Goal: Navigation & Orientation: Find specific page/section

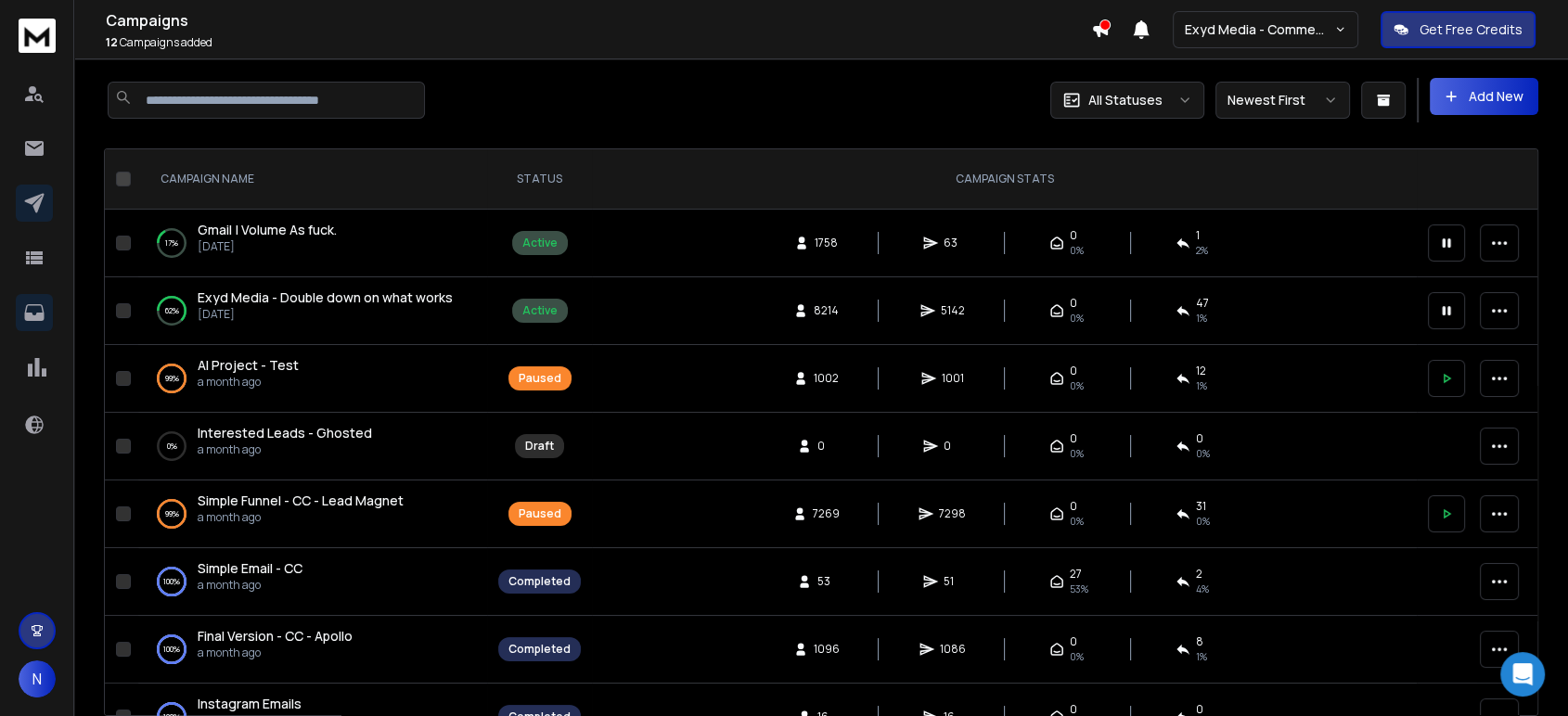
click at [27, 312] on icon at bounding box center [35, 313] width 22 height 22
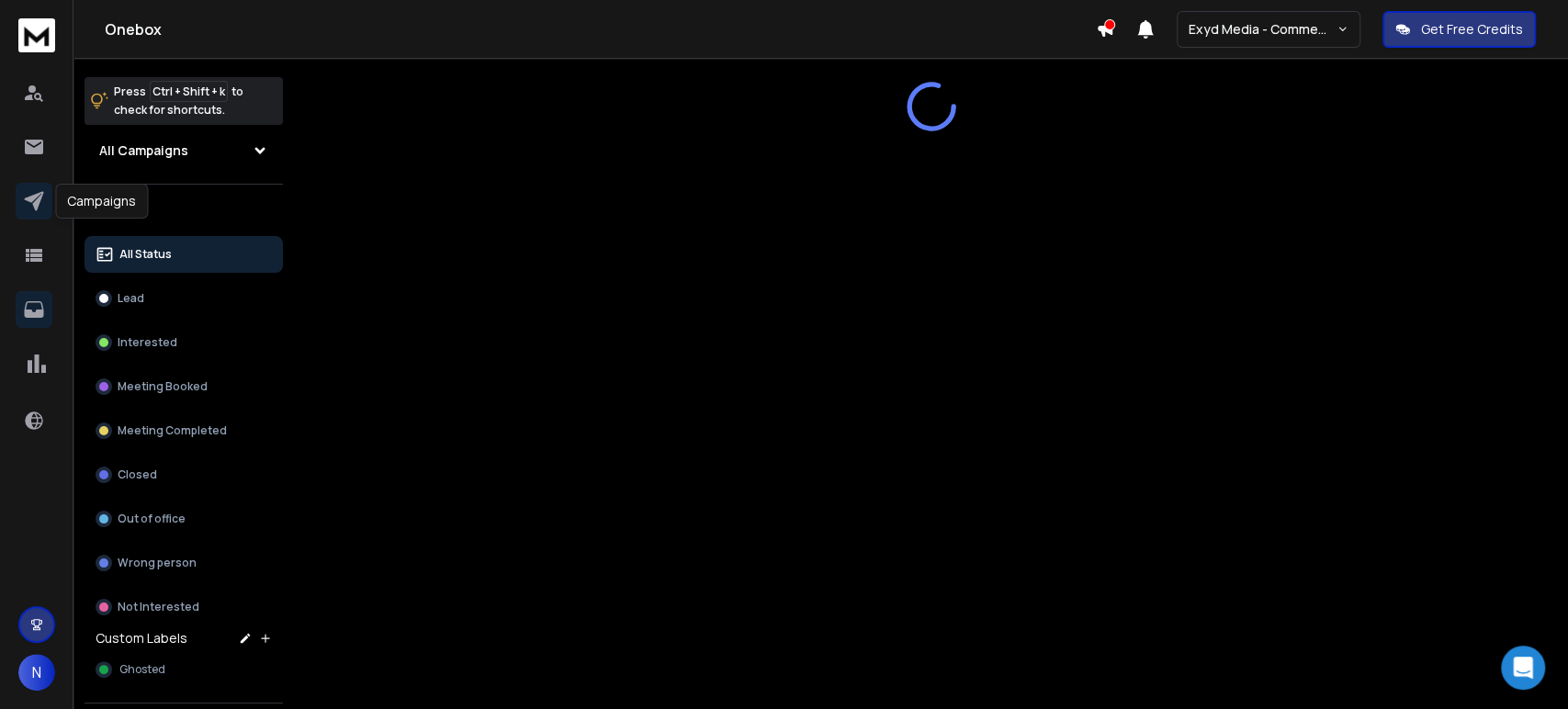
click at [41, 212] on icon at bounding box center [34, 202] width 22 height 22
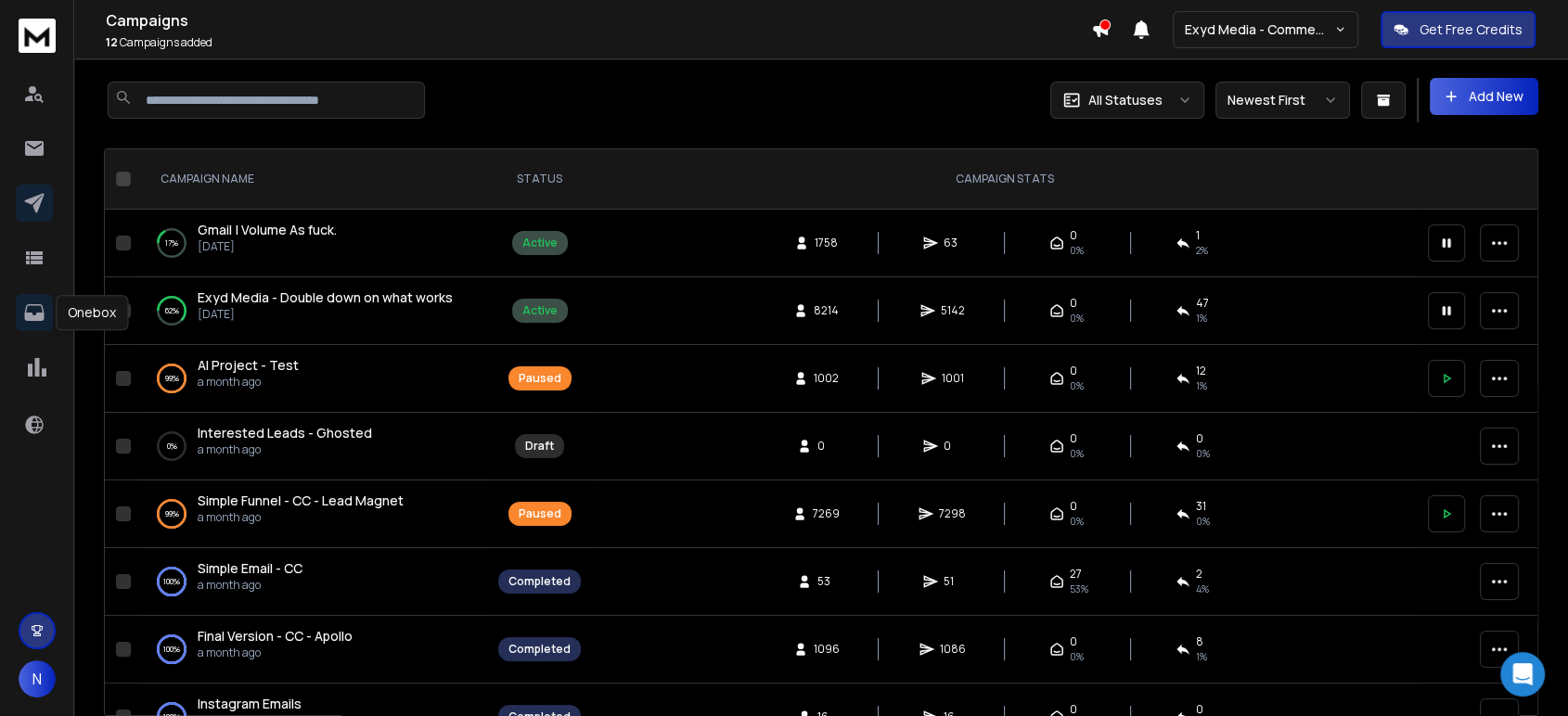
click at [34, 322] on icon at bounding box center [35, 313] width 22 height 22
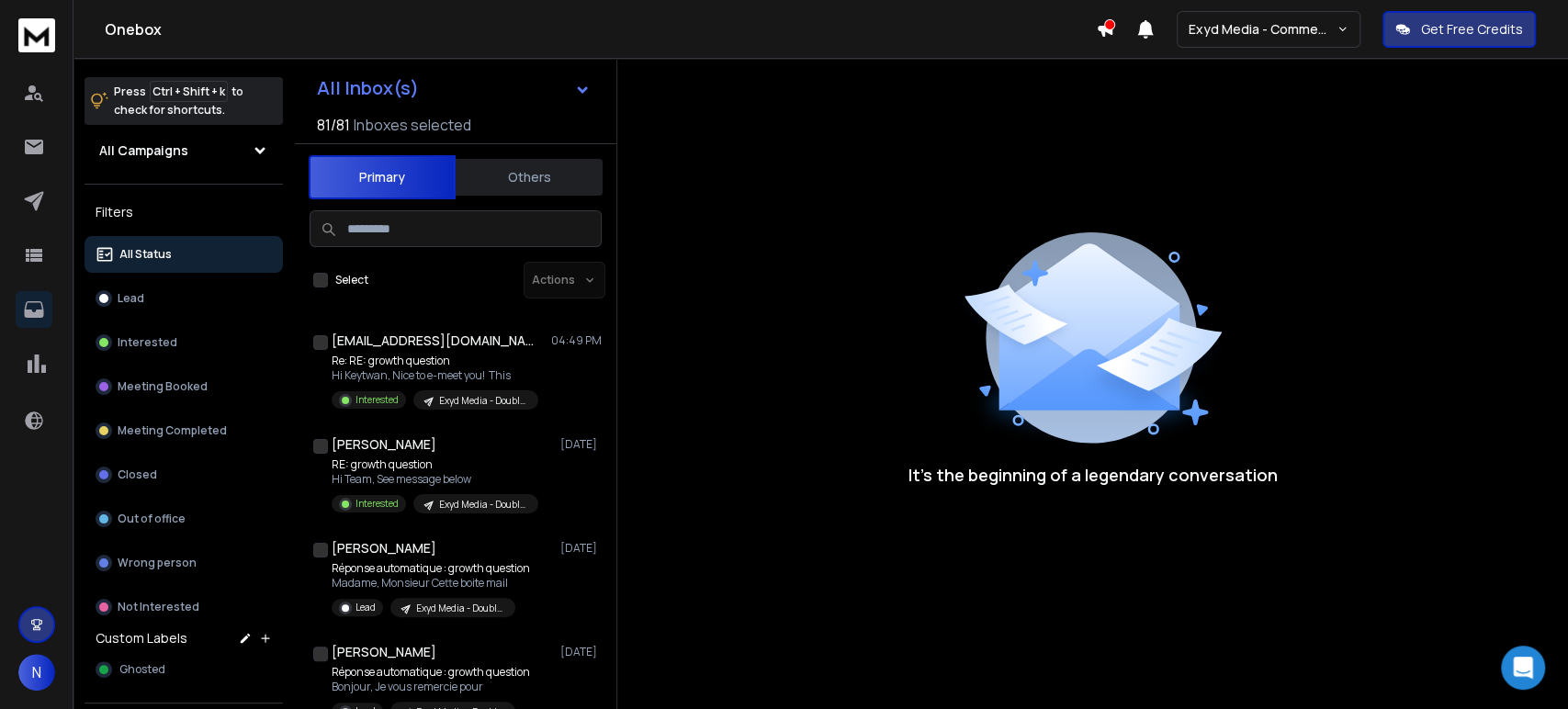
click at [511, 187] on button "Others" at bounding box center [529, 177] width 147 height 41
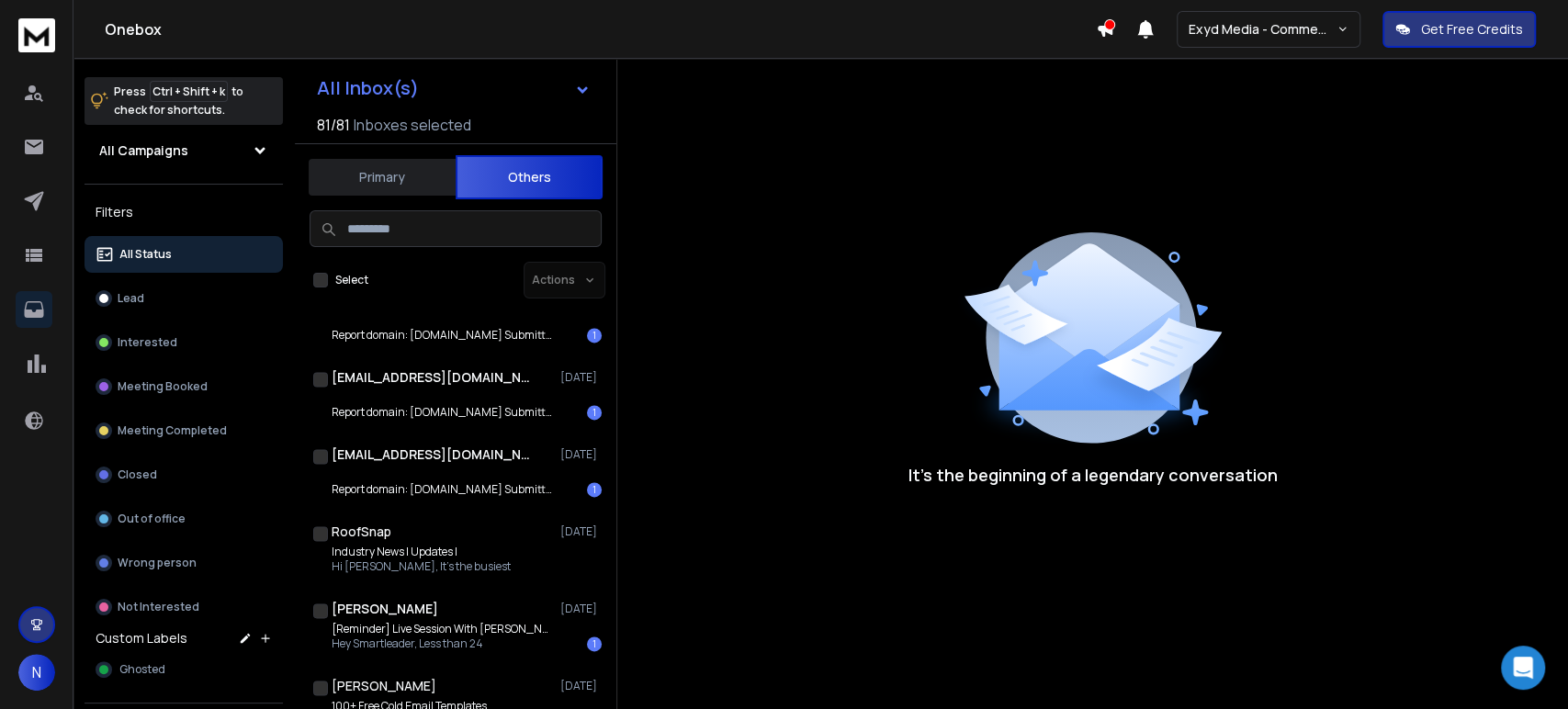
scroll to position [1837, 0]
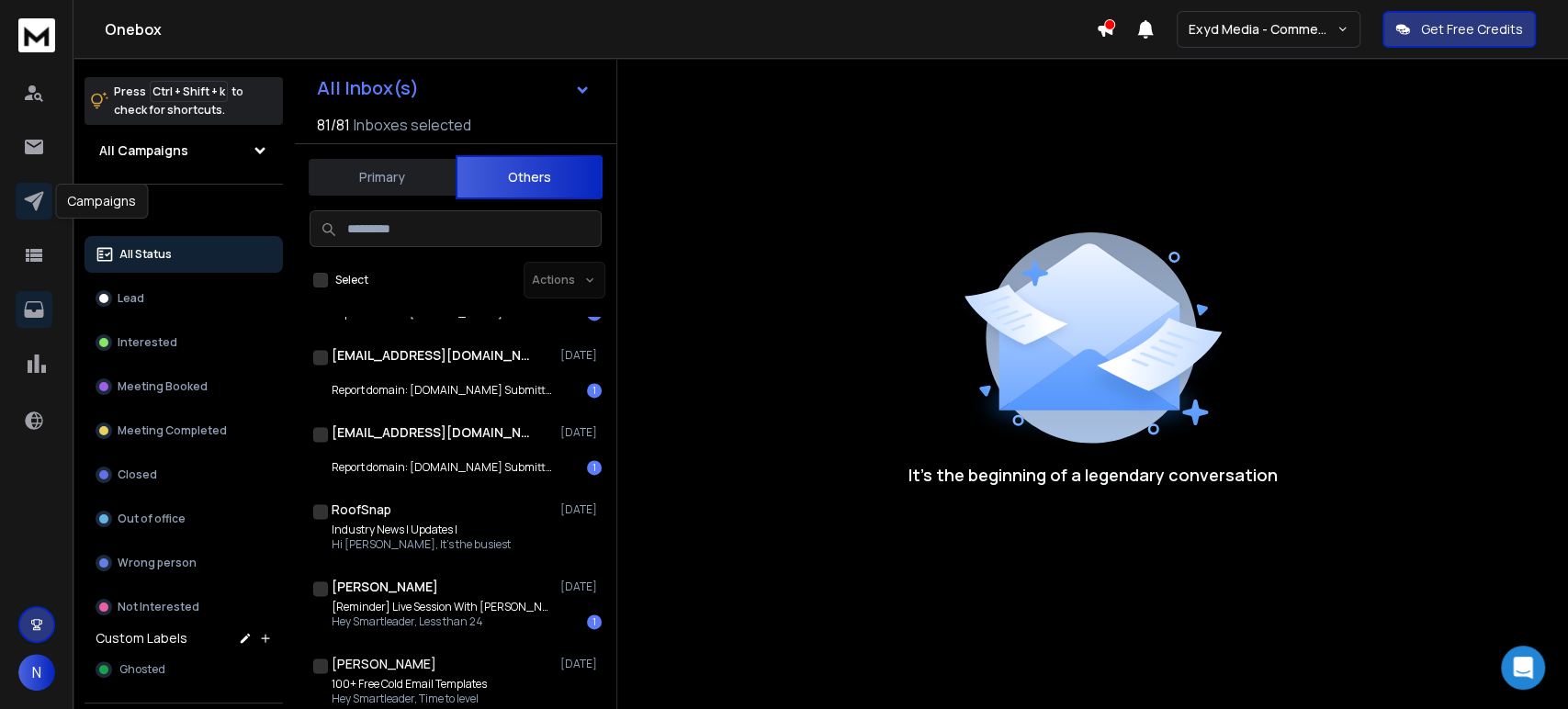
click at [30, 216] on link at bounding box center [34, 202] width 37 height 37
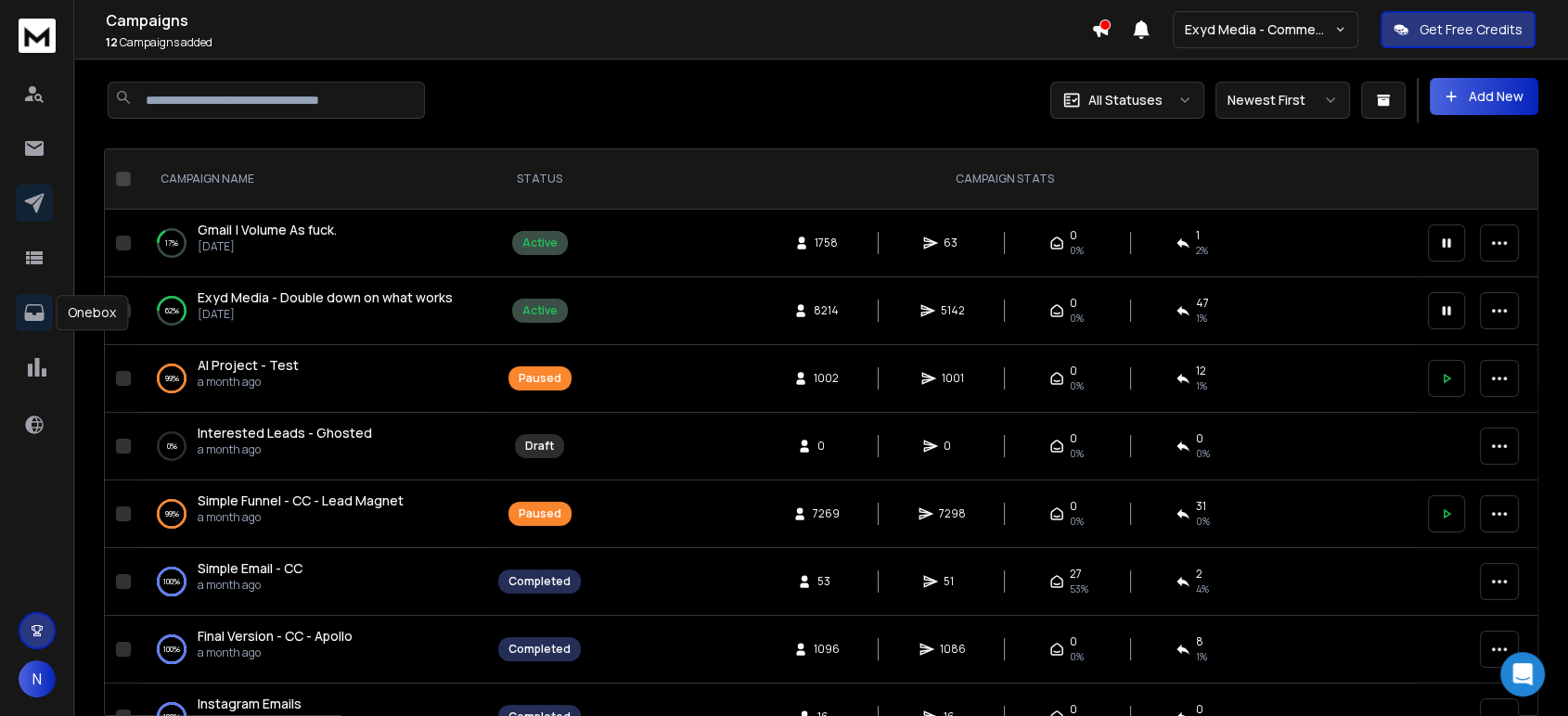
click at [36, 317] on icon at bounding box center [34, 313] width 20 height 17
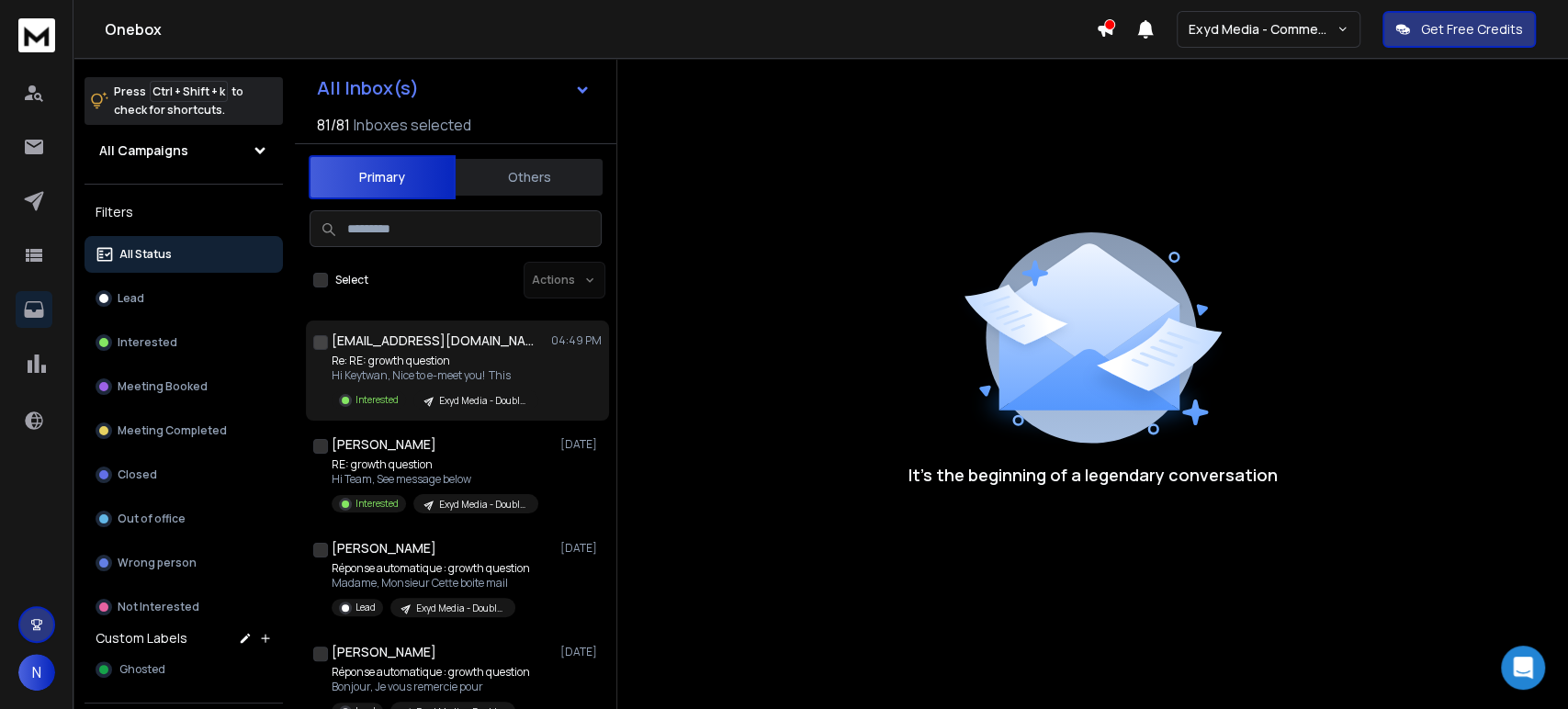
click at [544, 350] on div "kbriggs@csiinternational.com 04:49 PM Re: RE: growth question Hi Keytwan, Nice …" at bounding box center [467, 371] width 270 height 78
